Goal: Communication & Community: Answer question/provide support

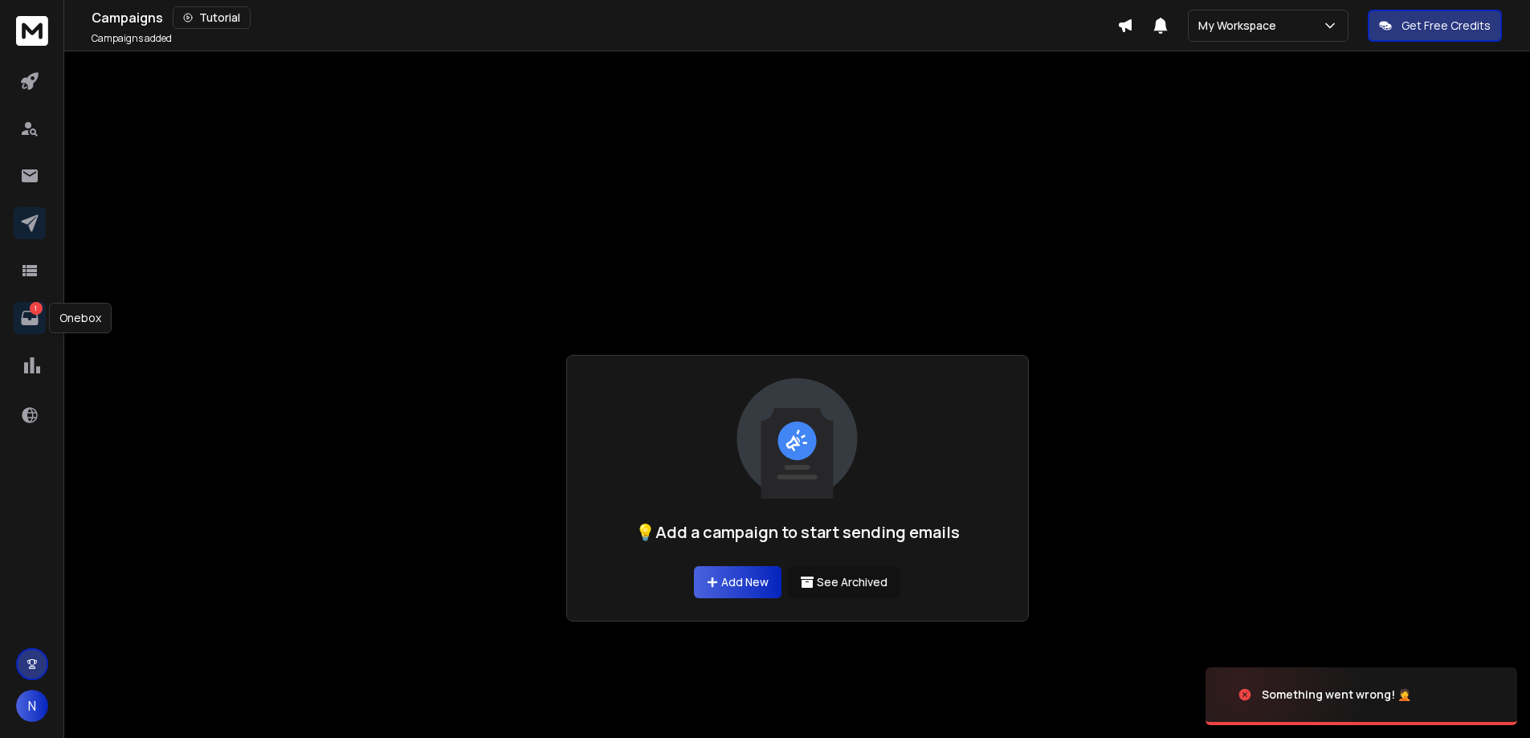
click at [27, 318] on icon at bounding box center [29, 317] width 19 height 19
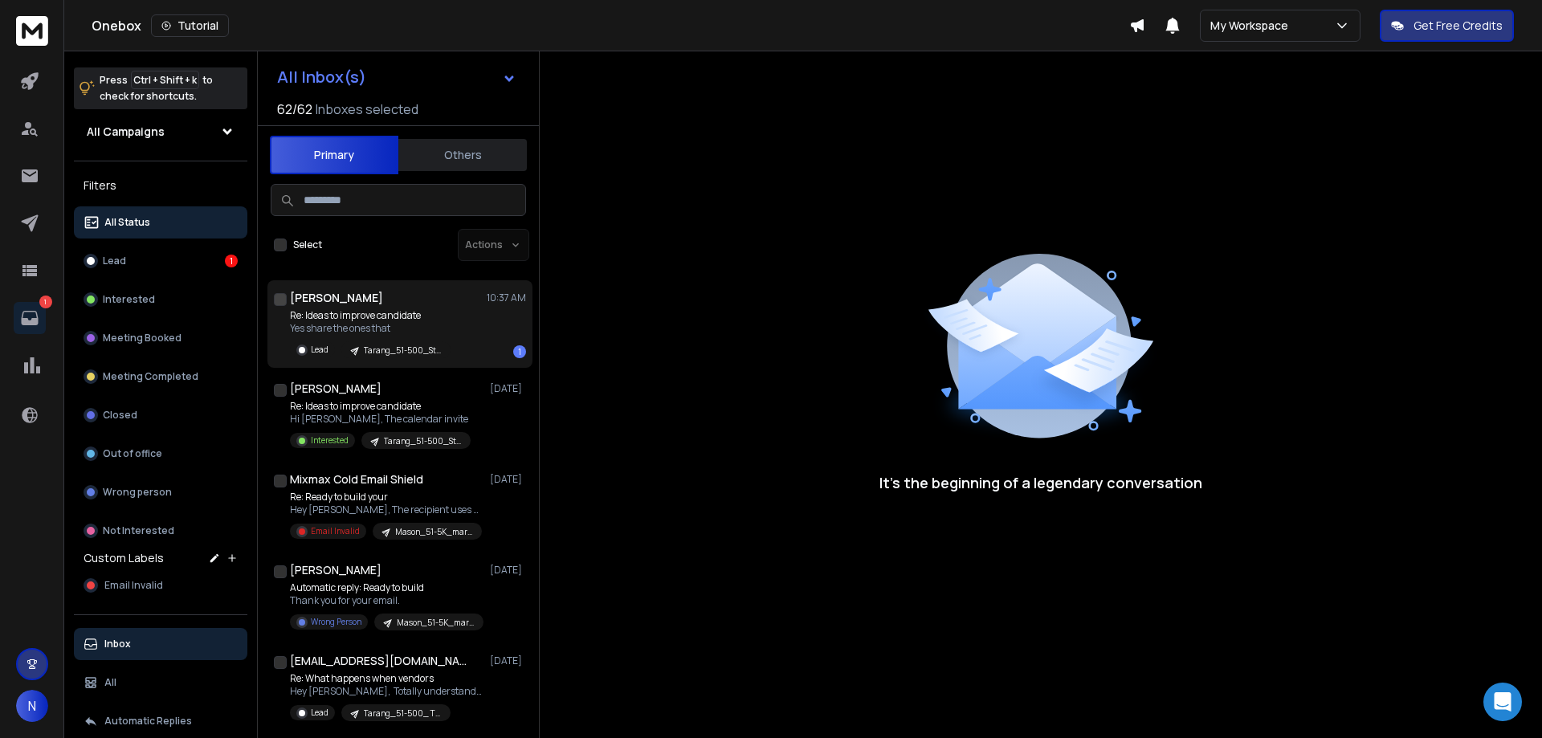
click at [434, 326] on p "Yes share the ones that" at bounding box center [370, 328] width 161 height 13
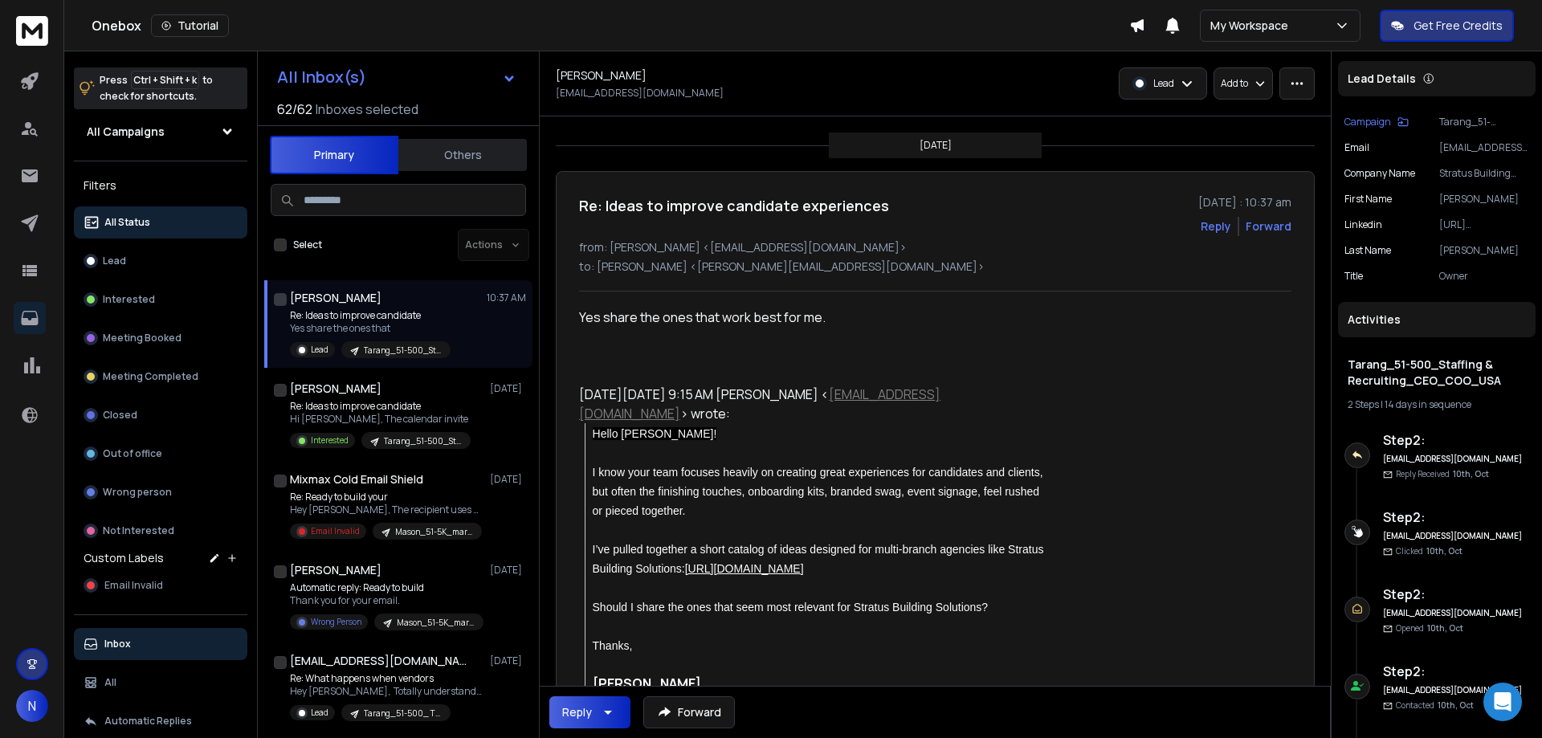
click at [1174, 81] on p "Lead" at bounding box center [1163, 83] width 21 height 13
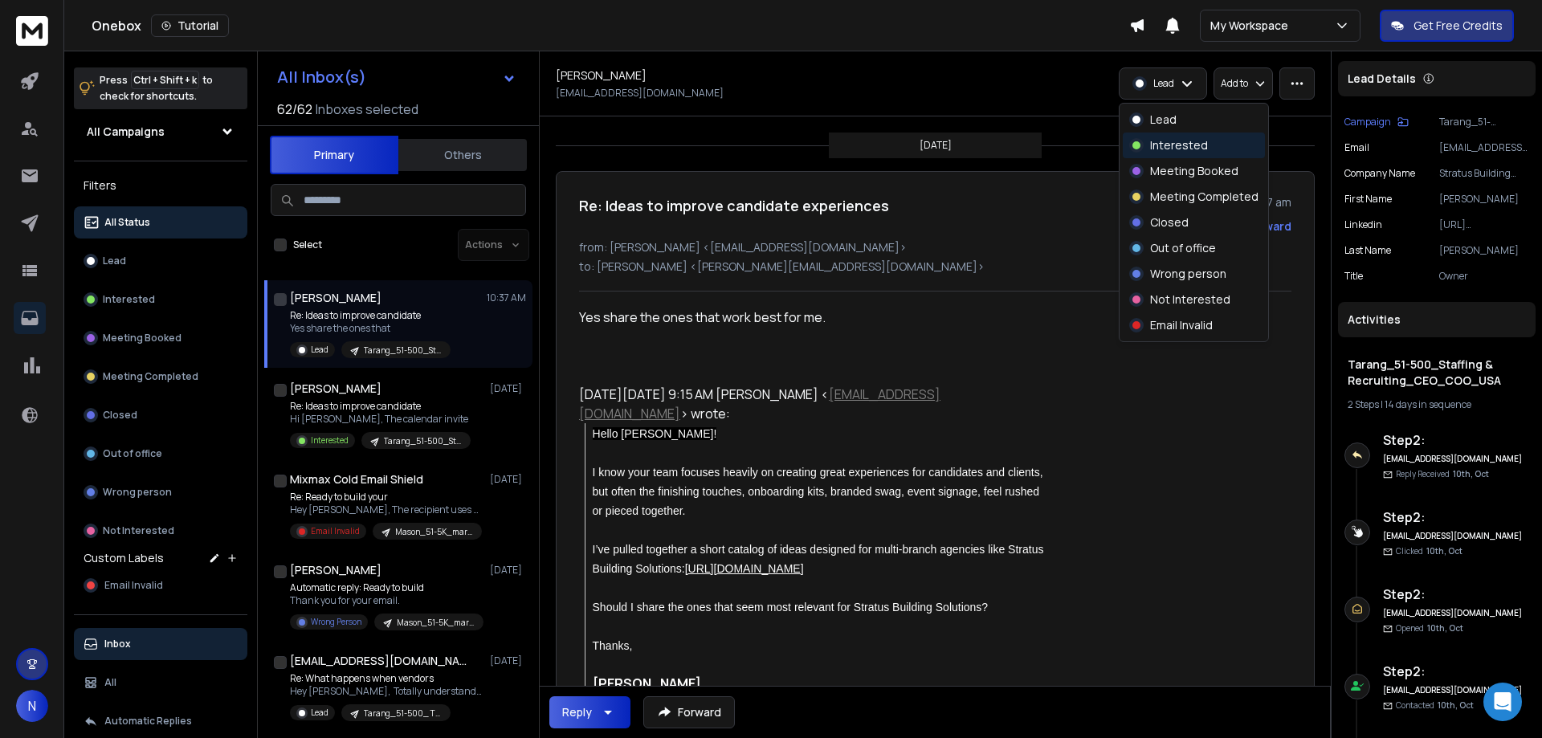
click at [1179, 149] on p "Interested" at bounding box center [1179, 145] width 58 height 16
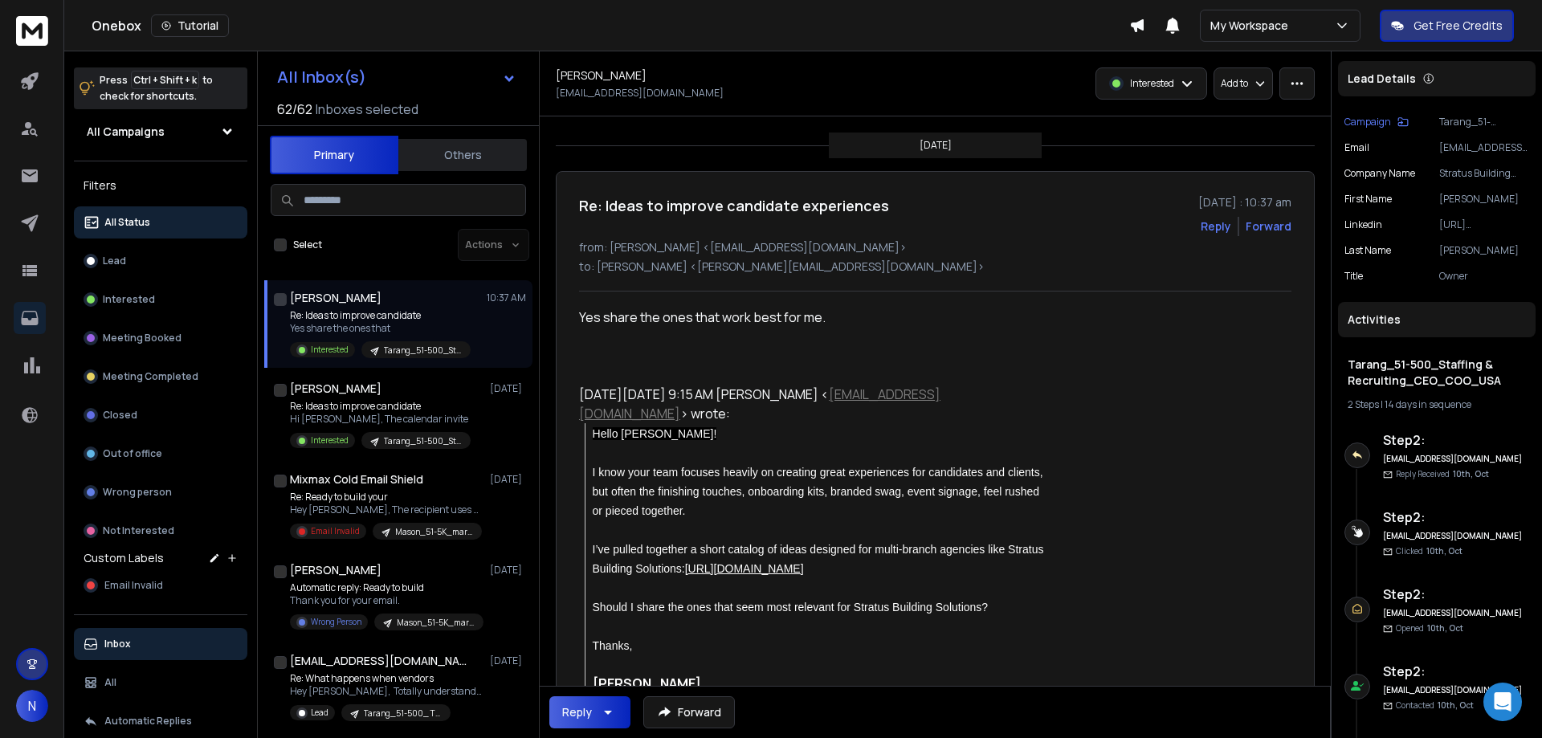
click at [599, 605] on span "Should I share the ones that seem most relevant for Stratus Building Solutions?" at bounding box center [791, 607] width 396 height 13
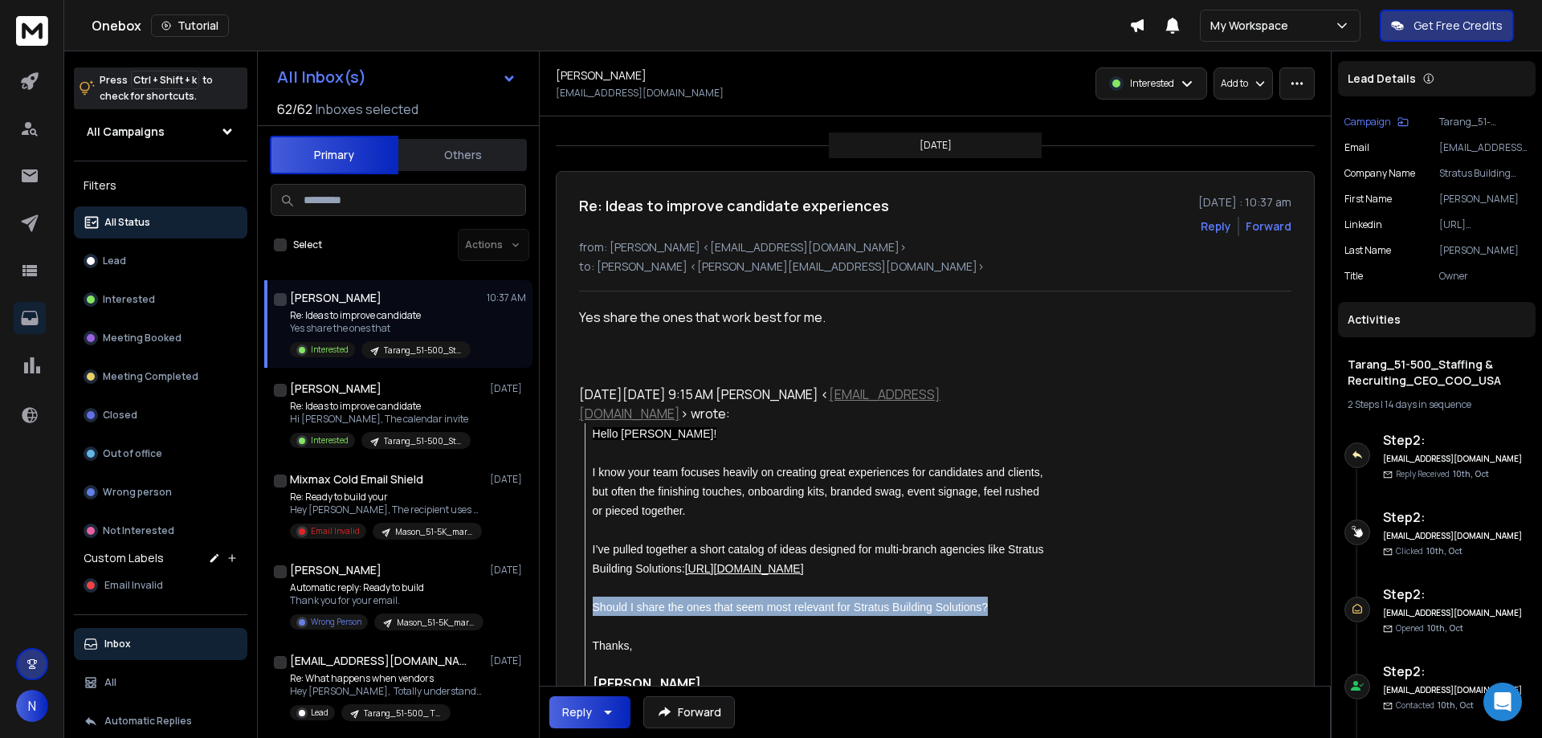
drag, startPoint x: 599, startPoint y: 605, endPoint x: 979, endPoint y: 600, distance: 379.9
click at [979, 600] on div "Hello [PERSON_NAME]! I know your team focuses heavily on creating great experie…" at bounding box center [820, 548] width 455 height 251
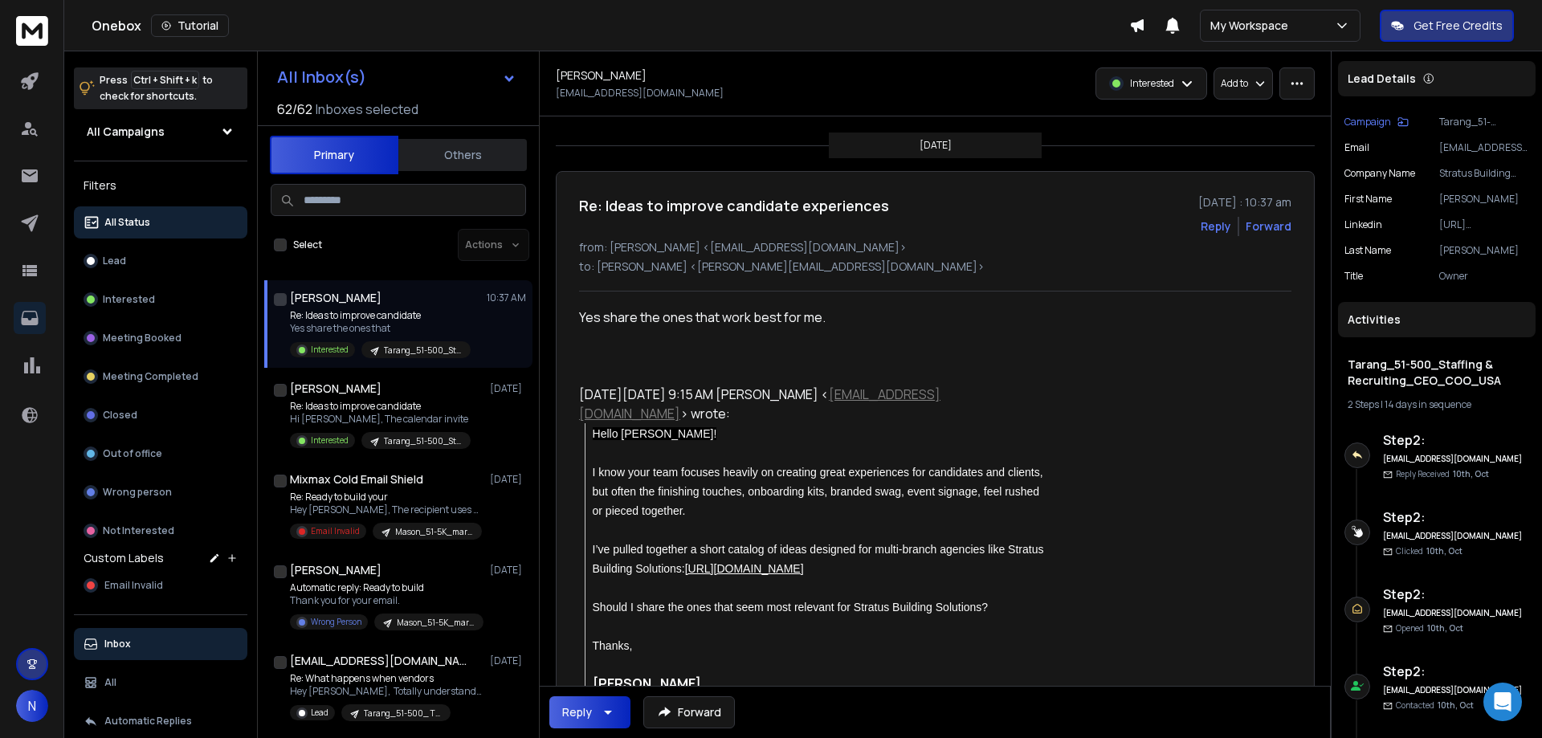
click at [589, 316] on div "Yes share the ones that work best for me." at bounding box center [813, 337] width 469 height 58
drag, startPoint x: 589, startPoint y: 316, endPoint x: 804, endPoint y: 320, distance: 215.2
click at [804, 320] on div "Yes share the ones that work best for me." at bounding box center [813, 337] width 469 height 58
click at [882, 340] on div at bounding box center [813, 336] width 469 height 19
